Goal: Task Accomplishment & Management: Manage account settings

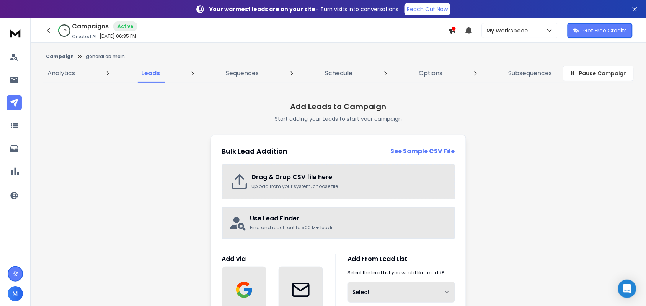
click at [347, 171] on div "Drag & Drop CSV file here Upload from your system, choose file" at bounding box center [338, 182] width 233 height 35
type input "**********"
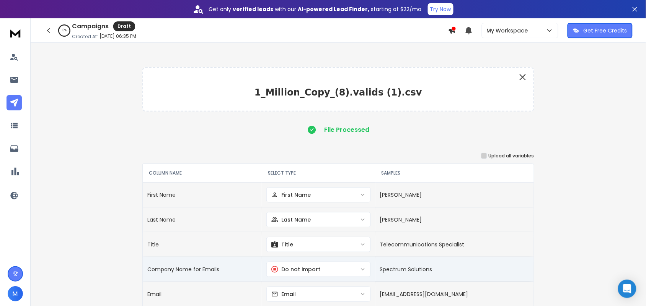
click at [291, 267] on div "Do not import" at bounding box center [295, 270] width 49 height 8
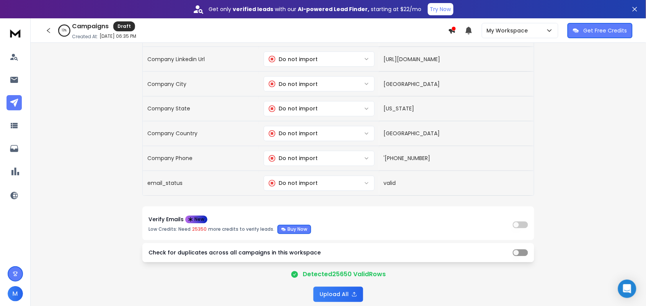
scroll to position [344, 0]
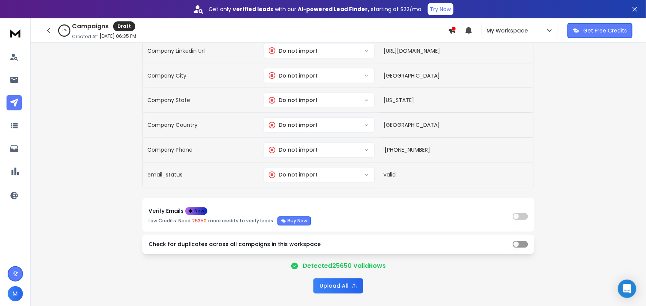
click at [337, 283] on button "Upload All" at bounding box center [338, 286] width 50 height 15
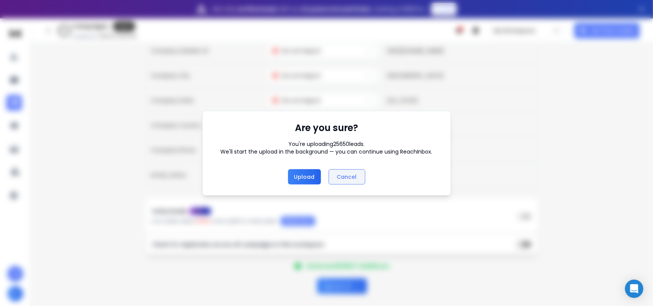
click at [308, 175] on button "Upload" at bounding box center [304, 176] width 33 height 15
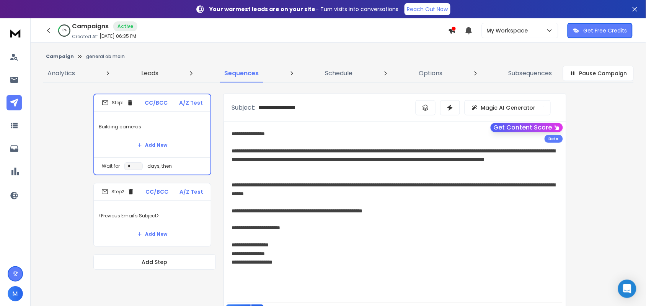
click at [150, 73] on p "Leads" at bounding box center [149, 73] width 17 height 9
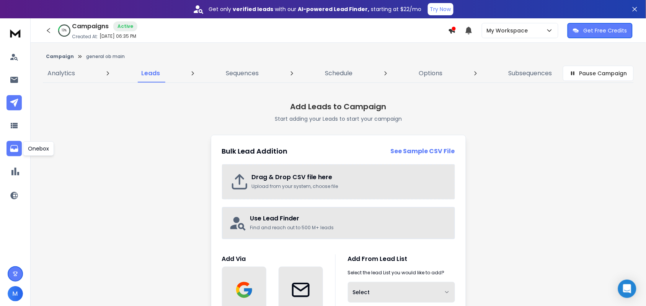
click at [13, 147] on icon at bounding box center [14, 148] width 9 height 9
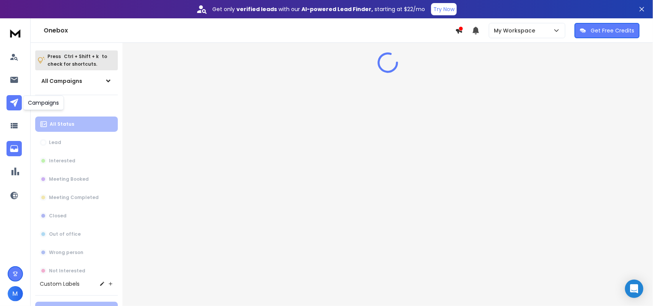
click at [10, 102] on icon at bounding box center [14, 102] width 9 height 9
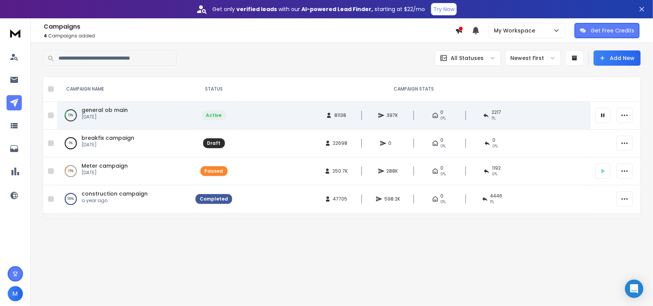
click at [127, 117] on div "13 % general ob main 2 months ago" at bounding box center [124, 115] width 119 height 18
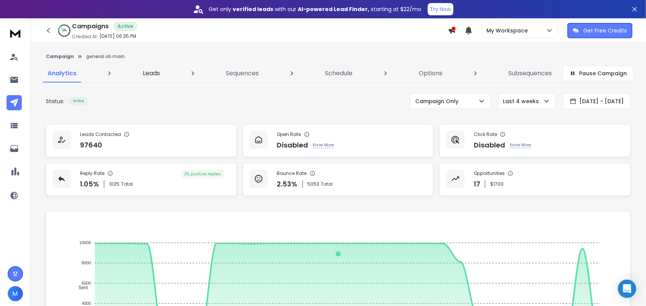
click at [146, 67] on link "Leads" at bounding box center [151, 73] width 26 height 18
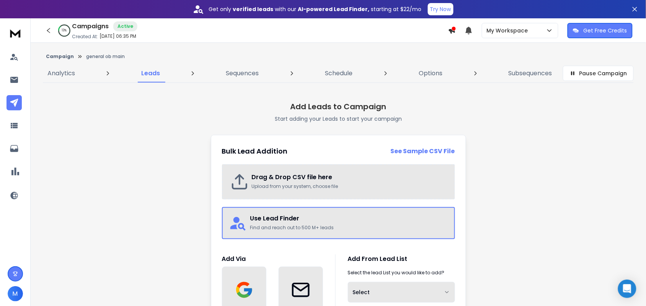
click at [299, 226] on p "Find and reach out to 500 M+ leads" at bounding box center [349, 228] width 198 height 6
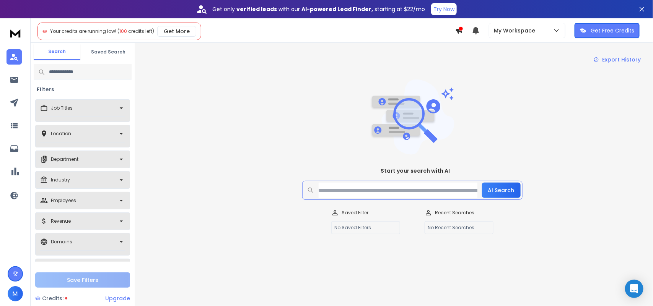
click at [86, 104] on div "Job Titles" at bounding box center [82, 110] width 95 height 23
click at [120, 108] on icon at bounding box center [121, 108] width 3 height 2
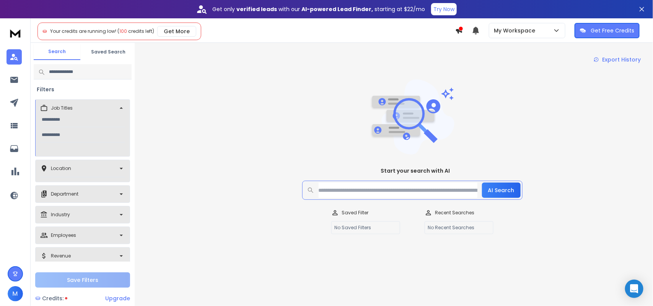
click at [118, 108] on icon at bounding box center [121, 108] width 8 height 8
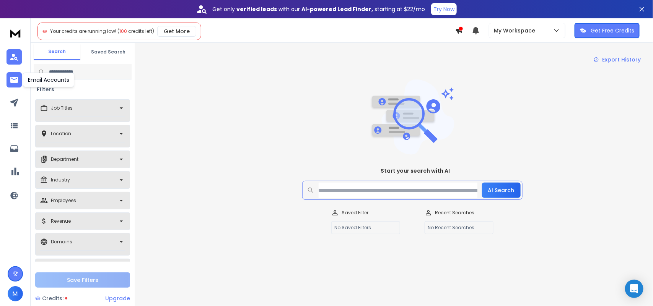
click at [18, 79] on link at bounding box center [14, 79] width 15 height 15
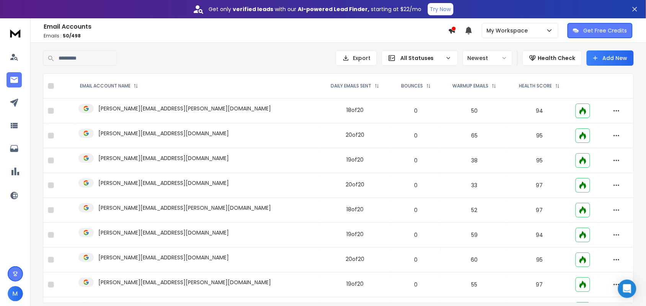
click at [486, 60] on button "Newest" at bounding box center [488, 57] width 50 height 15
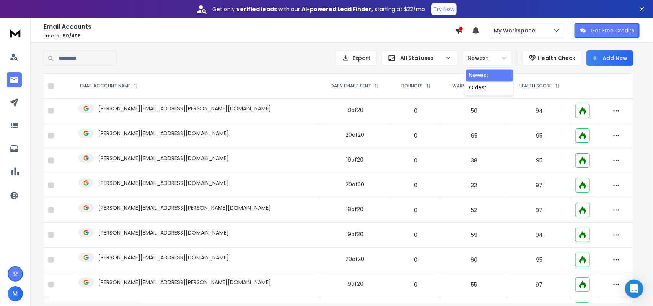
click at [412, 60] on p "All Statuses" at bounding box center [421, 58] width 42 height 8
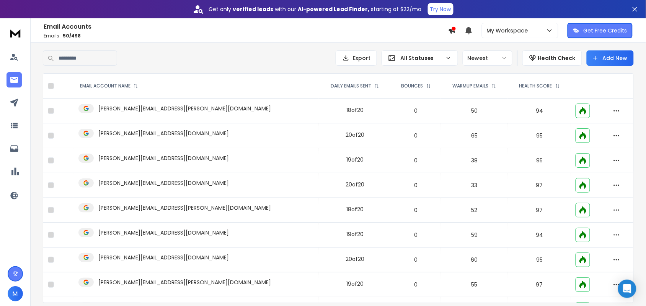
click at [411, 59] on p "All Statuses" at bounding box center [421, 58] width 42 height 8
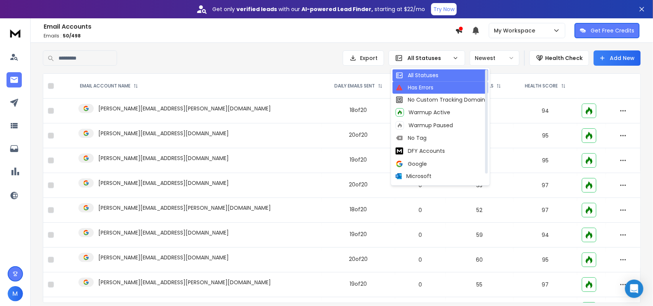
click at [416, 85] on div "Has Errors" at bounding box center [415, 88] width 38 height 8
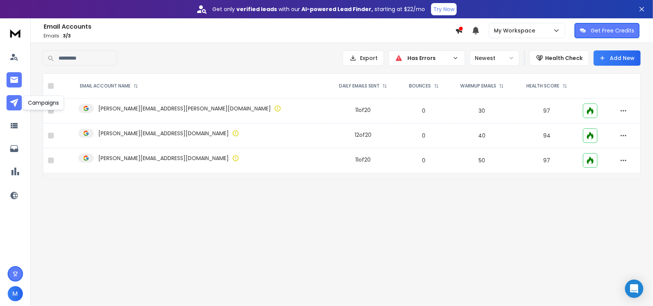
click at [10, 101] on icon at bounding box center [14, 102] width 9 height 9
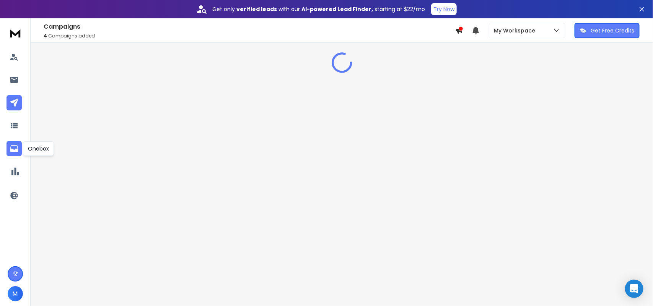
click at [16, 151] on icon at bounding box center [14, 148] width 8 height 7
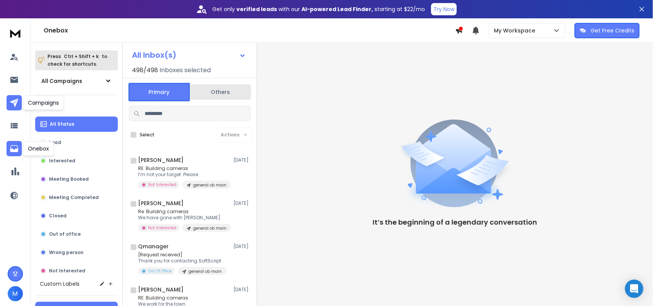
click at [15, 103] on icon at bounding box center [14, 103] width 8 height 8
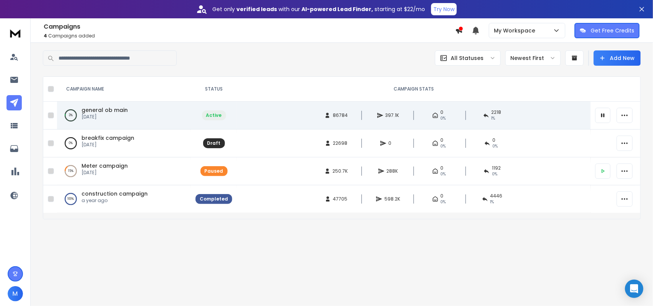
click at [112, 114] on p "[DATE]" at bounding box center [104, 117] width 46 height 6
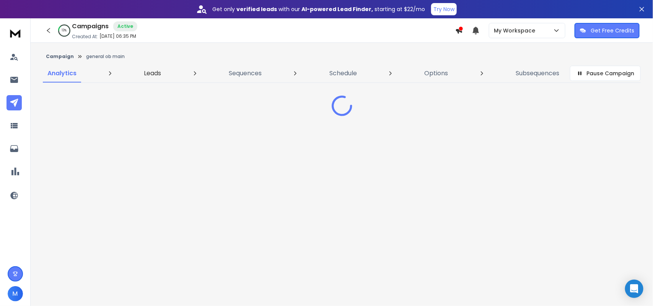
click at [154, 73] on p "Leads" at bounding box center [152, 73] width 17 height 9
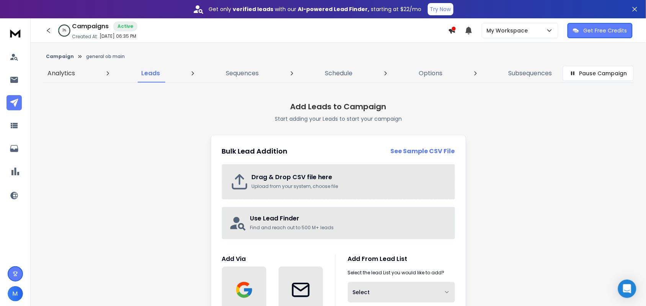
click at [57, 72] on p "Analytics" at bounding box center [61, 73] width 28 height 9
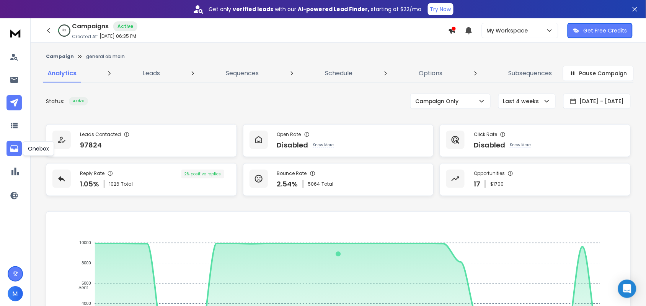
click at [15, 150] on icon at bounding box center [14, 148] width 8 height 7
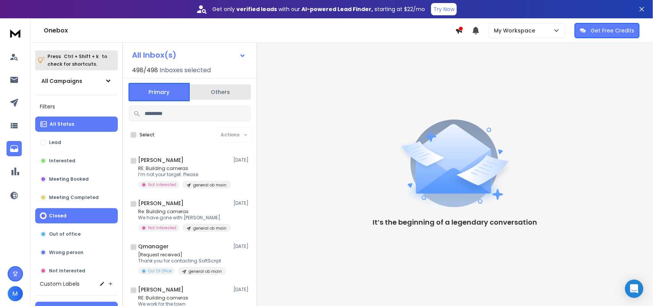
scroll to position [134, 0]
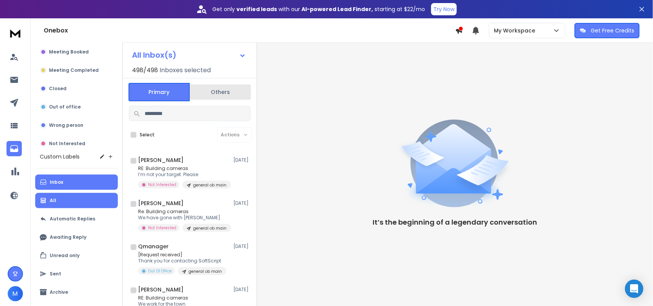
click at [55, 198] on p "All" at bounding box center [53, 201] width 7 height 6
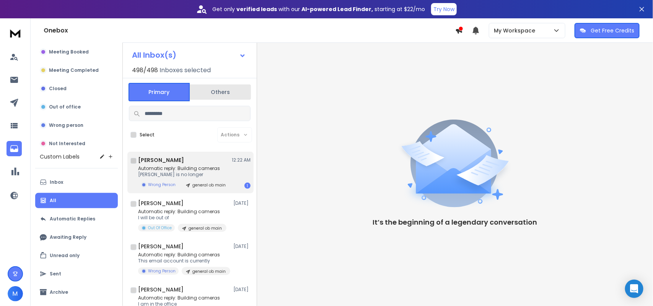
click at [201, 172] on p "Josh Reas is no longer" at bounding box center [184, 175] width 92 height 6
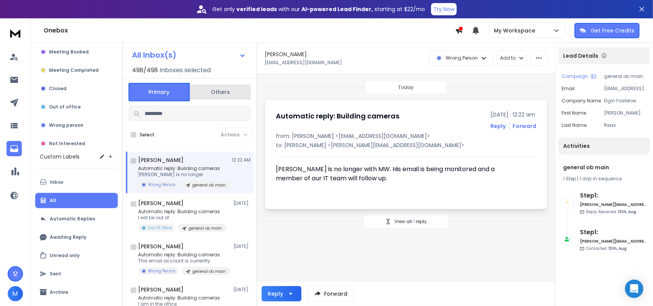
click at [287, 50] on div "Josh Reas Josh Reas jreas@mwcomponents.com Wrong Person Add to Wrong Person Add…" at bounding box center [406, 58] width 298 height 31
click at [285, 54] on h1 "Josh Reas" at bounding box center [286, 54] width 42 height 8
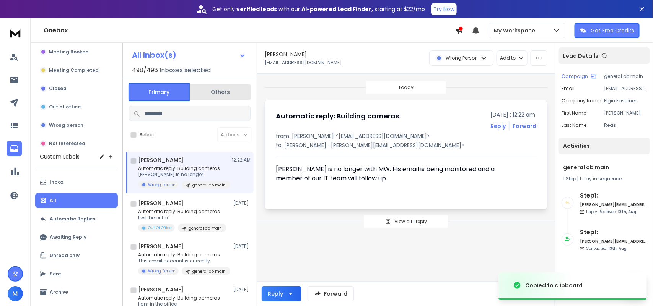
click at [317, 60] on p "jreas@mwcomponents.com" at bounding box center [303, 63] width 77 height 6
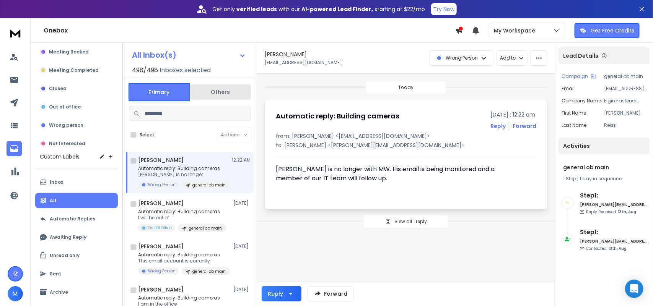
click at [613, 88] on p "[EMAIL_ADDRESS][DOMAIN_NAME]" at bounding box center [625, 89] width 43 height 6
click at [18, 297] on span "M" at bounding box center [15, 294] width 15 height 15
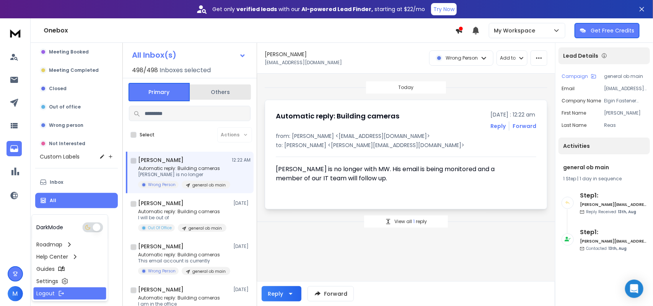
click at [41, 293] on p "Logout" at bounding box center [46, 294] width 18 height 8
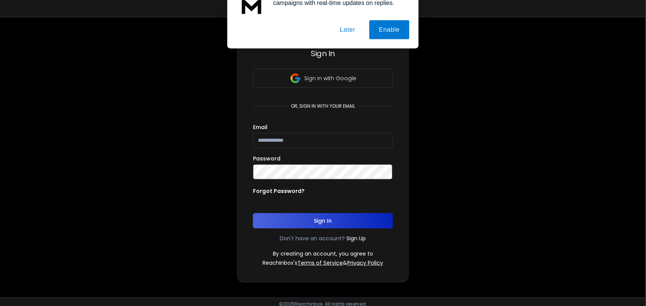
type input "**********"
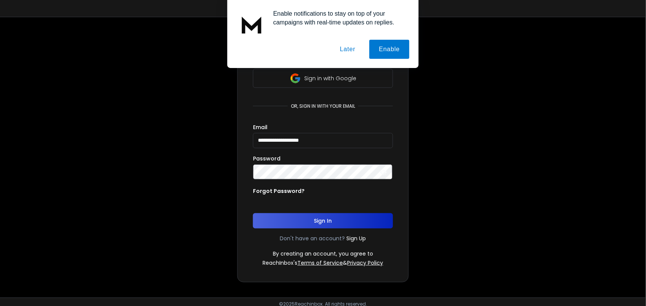
click at [309, 225] on button "Sign In" at bounding box center [323, 220] width 140 height 15
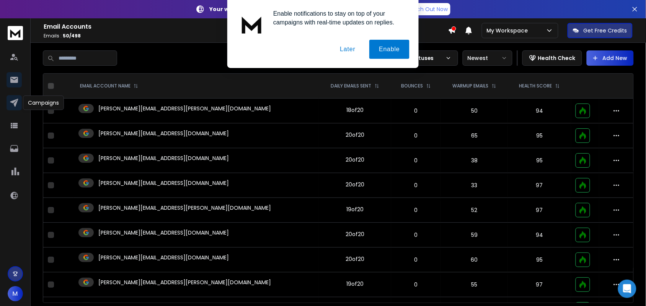
click at [10, 98] on icon at bounding box center [14, 102] width 9 height 9
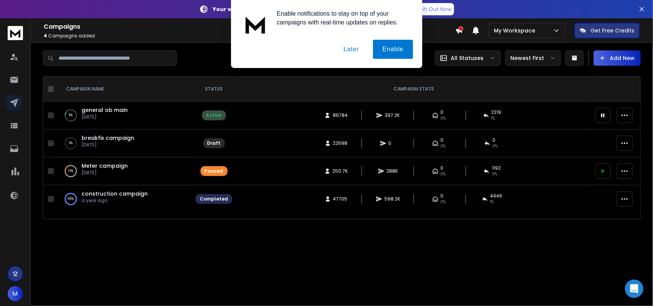
click at [117, 108] on span "general ob main" at bounding box center [104, 110] width 46 height 8
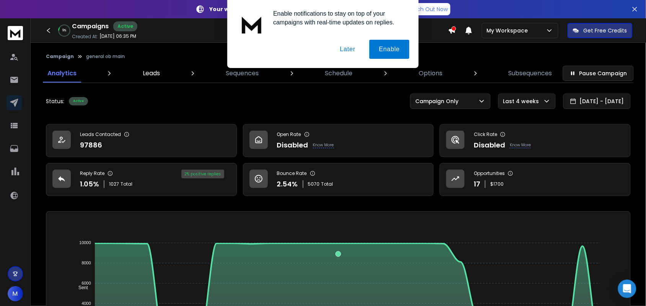
click at [152, 72] on p "Leads" at bounding box center [151, 73] width 17 height 9
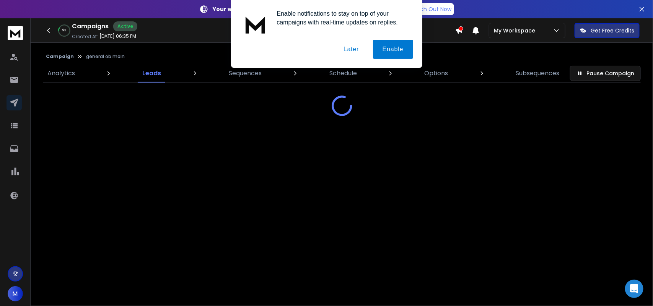
click at [350, 50] on button "Later" at bounding box center [351, 49] width 34 height 19
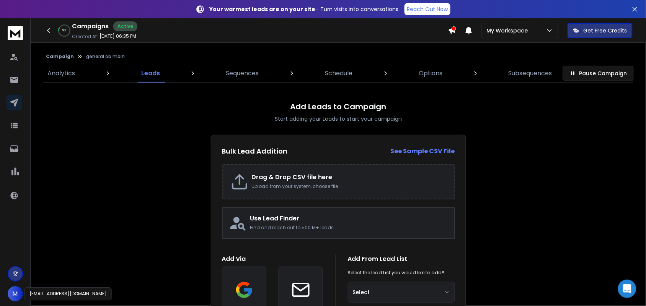
click at [21, 293] on span "M" at bounding box center [15, 294] width 15 height 15
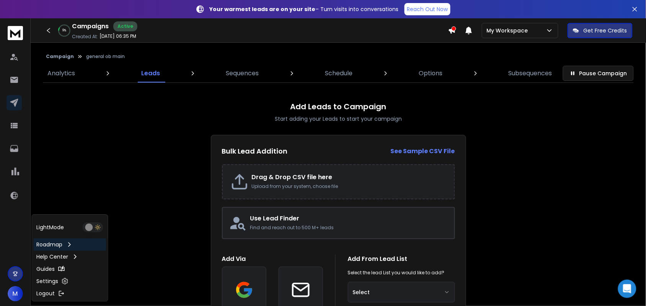
click at [99, 228] on icon at bounding box center [98, 228] width 6 height 6
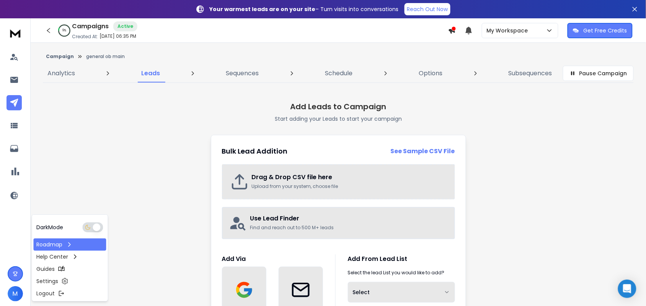
scroll to position [41, 0]
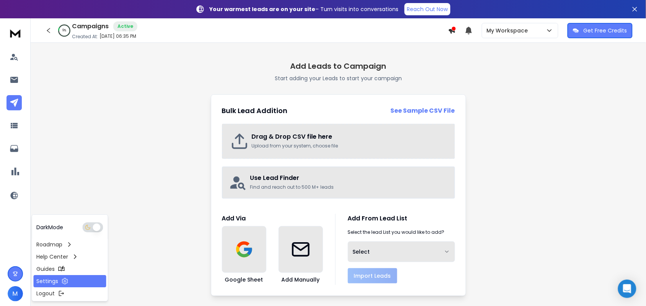
click at [142, 166] on div "Add Leads to Campaign Start adding your Leads to start your campaign Bulk Lead …" at bounding box center [338, 174] width 585 height 243
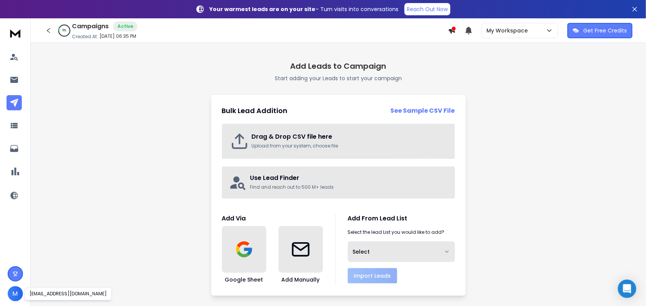
click at [14, 297] on span "M" at bounding box center [15, 294] width 15 height 15
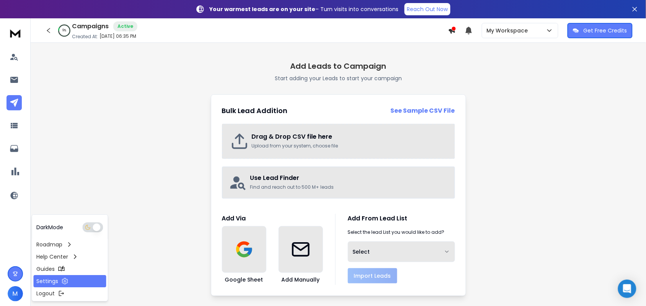
click at [43, 279] on p "Settings" at bounding box center [48, 282] width 22 height 8
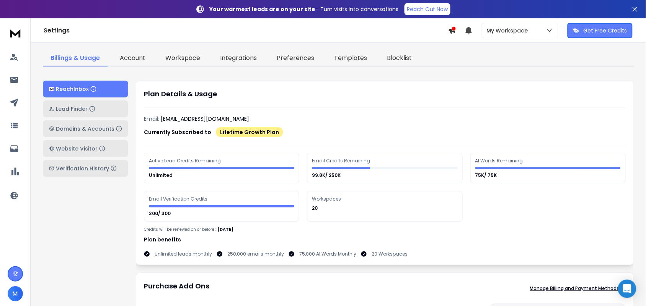
click at [396, 57] on link "Blocklist" at bounding box center [399, 58] width 40 height 16
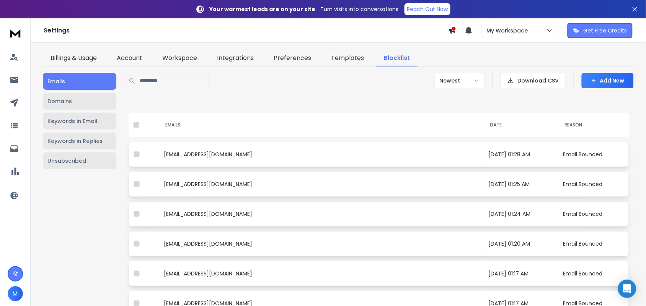
click at [591, 75] on button "Add New" at bounding box center [607, 80] width 52 height 15
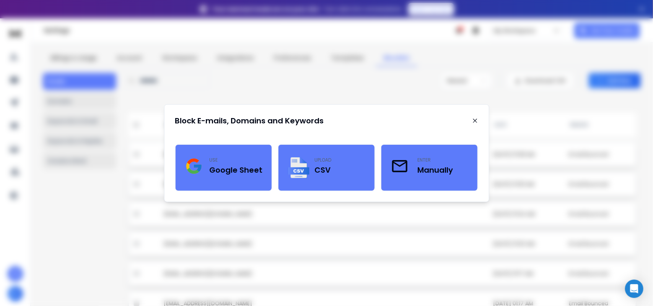
click at [327, 173] on h3 "CSV" at bounding box center [322, 170] width 17 height 11
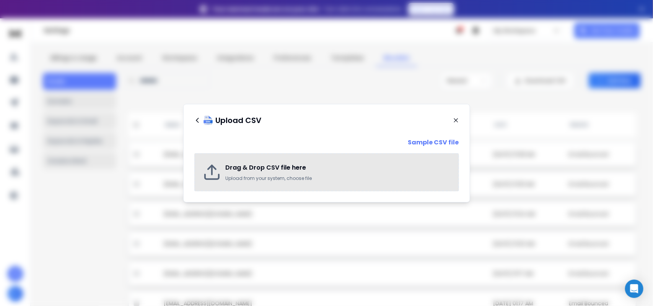
click at [327, 173] on div "Drag & Drop CSV file here Upload from your system, choose file" at bounding box center [338, 172] width 225 height 18
type input "**********"
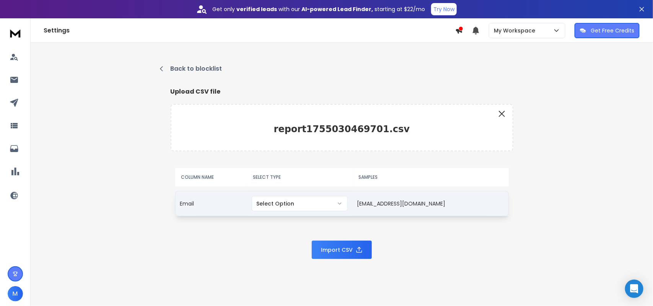
click at [293, 202] on button "Select Option" at bounding box center [300, 203] width 96 height 15
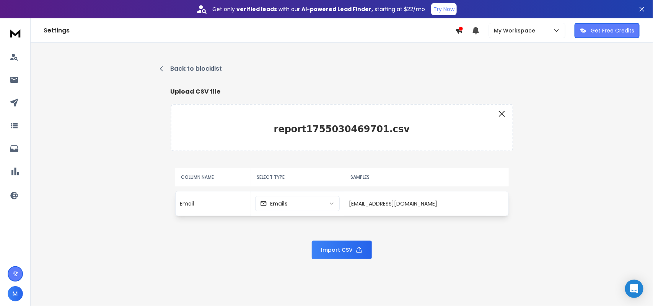
click at [339, 243] on button "Import CSV" at bounding box center [342, 250] width 60 height 18
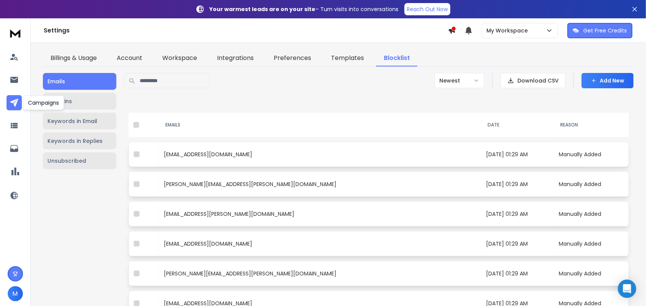
click at [7, 100] on link at bounding box center [14, 102] width 15 height 15
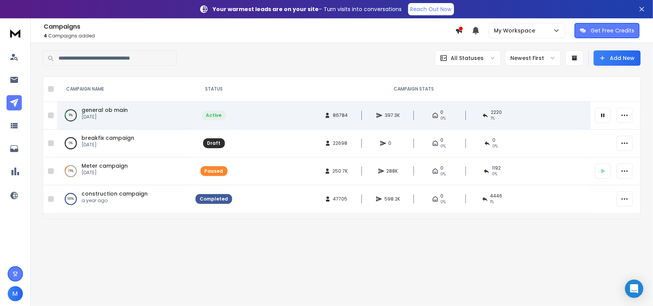
click at [104, 109] on span "general ob main" at bounding box center [104, 110] width 46 height 8
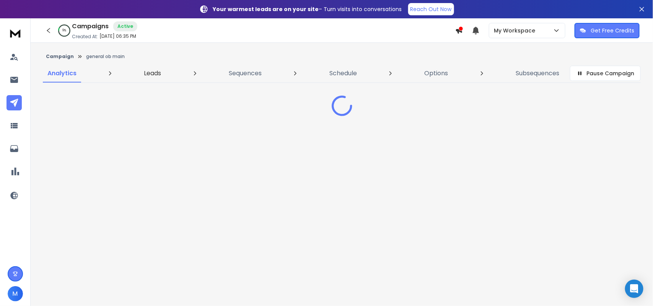
click at [157, 71] on p "Leads" at bounding box center [152, 73] width 17 height 9
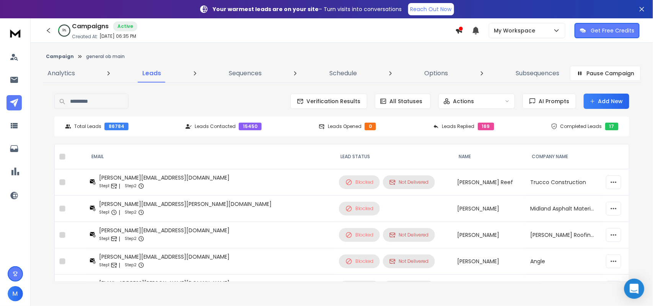
click at [634, 293] on icon "Open Intercom Messenger" at bounding box center [634, 289] width 10 height 10
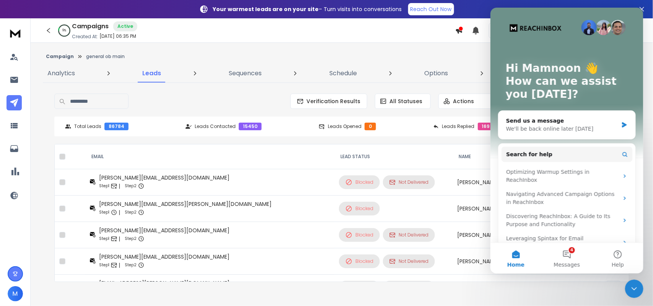
click at [633, 290] on icon "Close Intercom Messenger" at bounding box center [633, 288] width 9 height 9
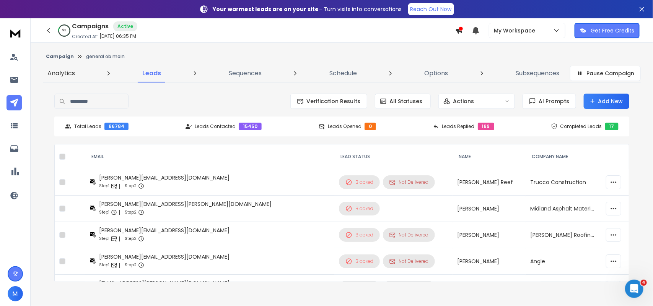
click at [57, 71] on p "Analytics" at bounding box center [61, 73] width 28 height 9
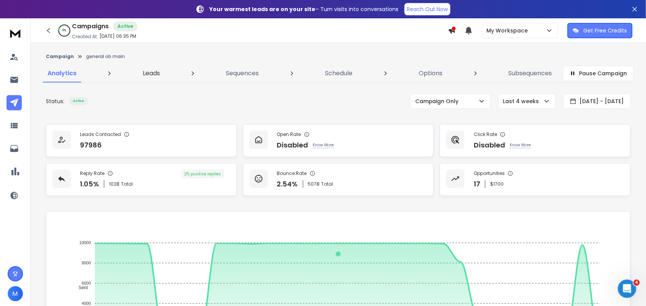
click at [150, 72] on p "Leads" at bounding box center [151, 73] width 17 height 9
